Goal: Task Accomplishment & Management: Use online tool/utility

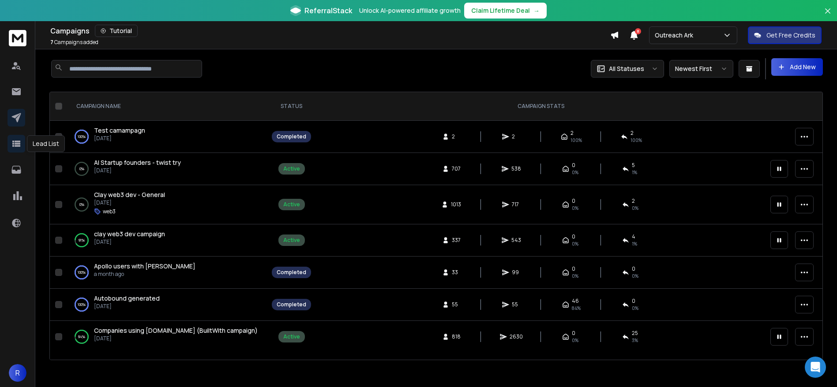
click at [15, 150] on link at bounding box center [17, 144] width 18 height 18
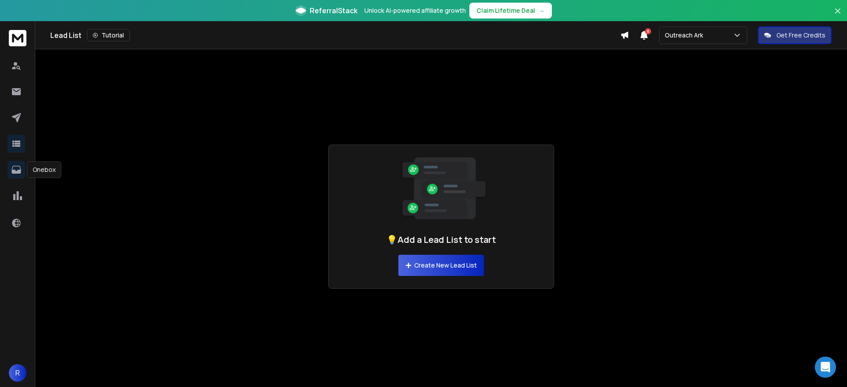
click at [18, 169] on icon at bounding box center [16, 170] width 11 height 11
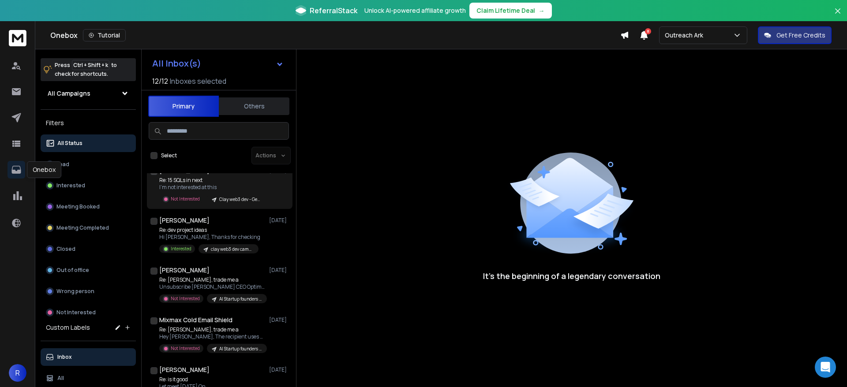
scroll to position [66, 0]
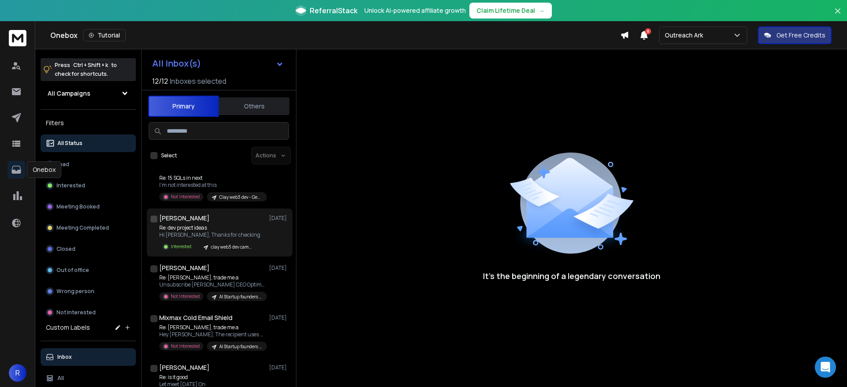
click at [263, 231] on div "Re: dev project ideas Hi [PERSON_NAME], Thanks for checking Interested clay web…" at bounding box center [224, 238] width 130 height 27
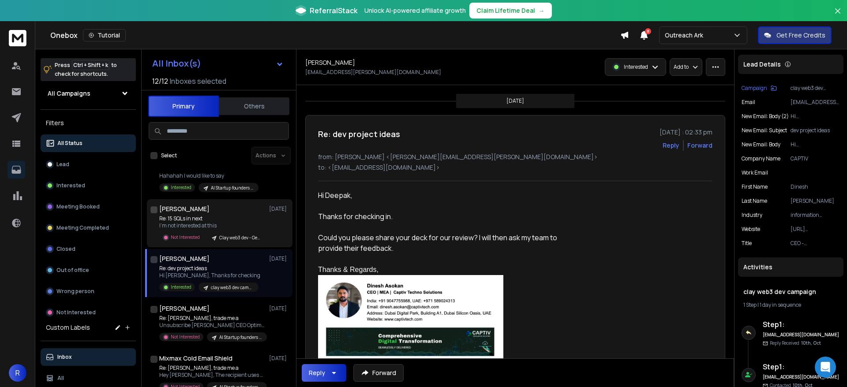
scroll to position [0, 0]
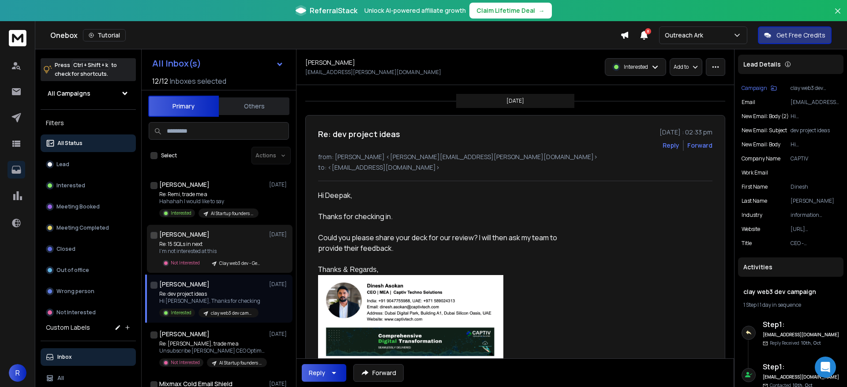
click at [238, 239] on div "[PERSON_NAME] [DATE] Re: 15 SQLs in next I'm not interested at this Not Interes…" at bounding box center [224, 249] width 130 height 38
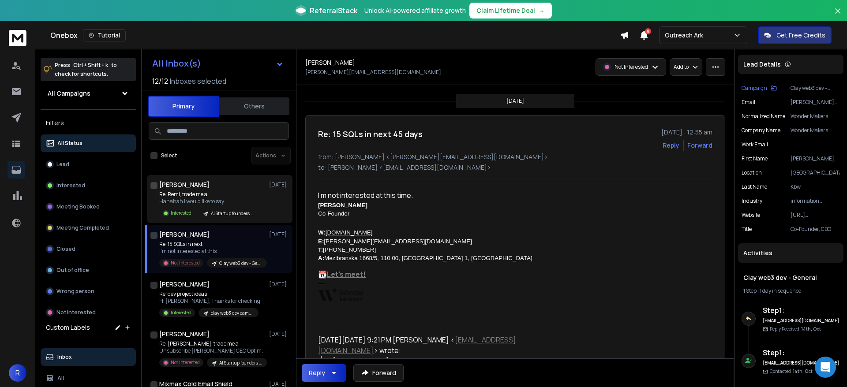
click at [249, 191] on p "Re: Remi, trade me a" at bounding box center [208, 194] width 99 height 7
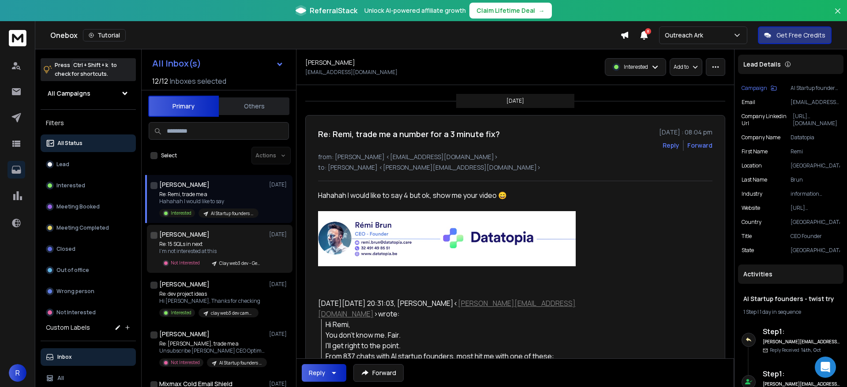
click at [235, 237] on div "[PERSON_NAME] [DATE]" at bounding box center [224, 234] width 130 height 9
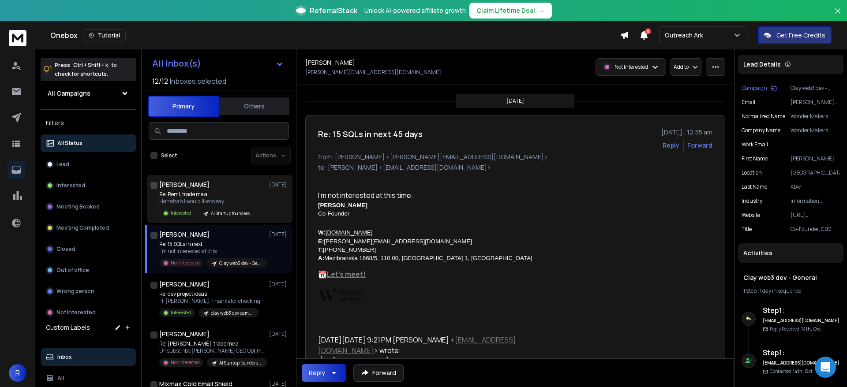
click at [233, 194] on p "Re: Remi, trade me a" at bounding box center [208, 194] width 99 height 7
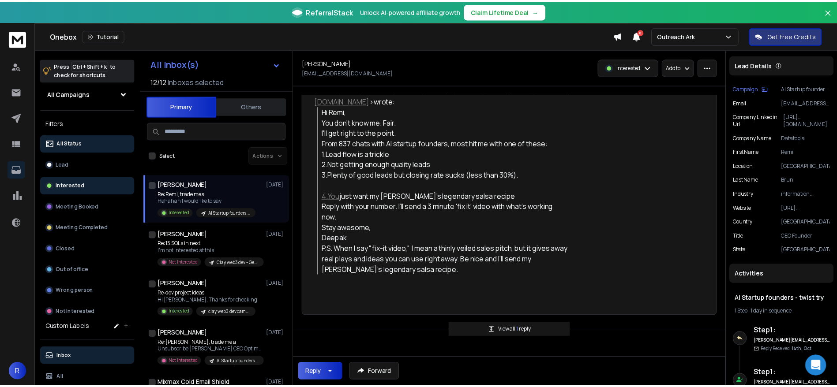
scroll to position [361, 0]
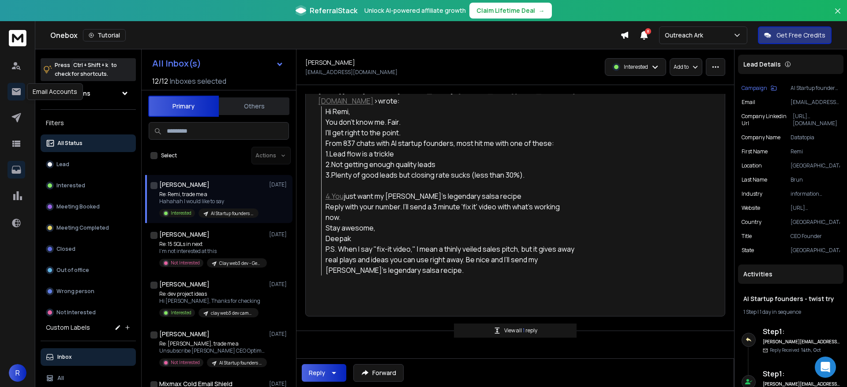
click at [14, 93] on icon at bounding box center [16, 91] width 9 height 7
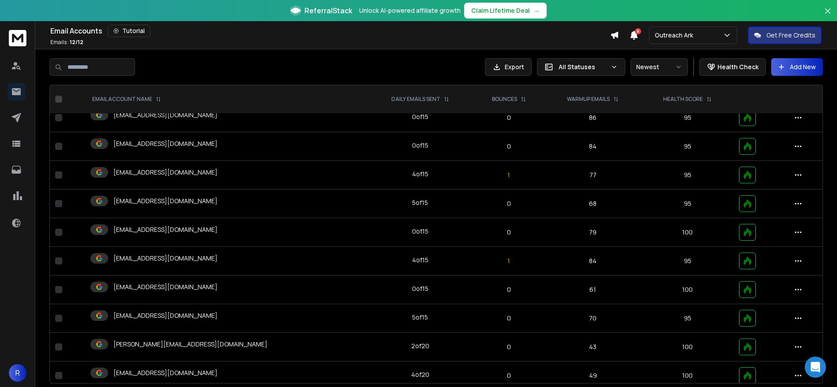
scroll to position [81, 0]
